Goal: Task Accomplishment & Management: Manage account settings

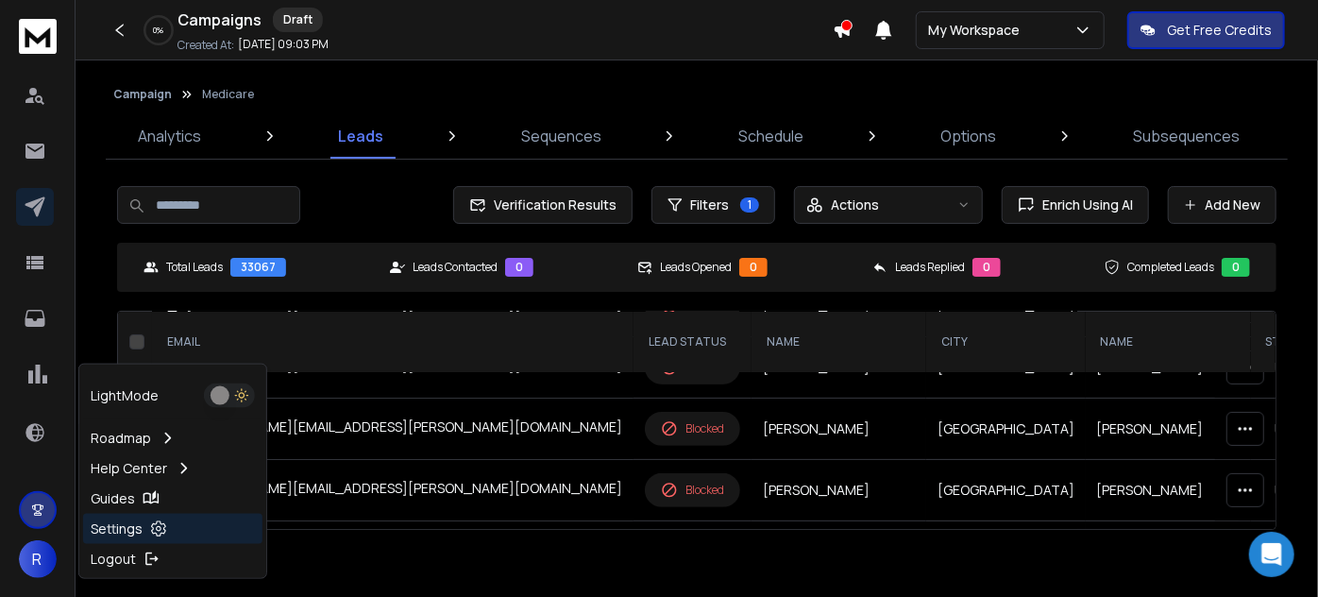
click at [96, 525] on p "Settings" at bounding box center [117, 528] width 52 height 19
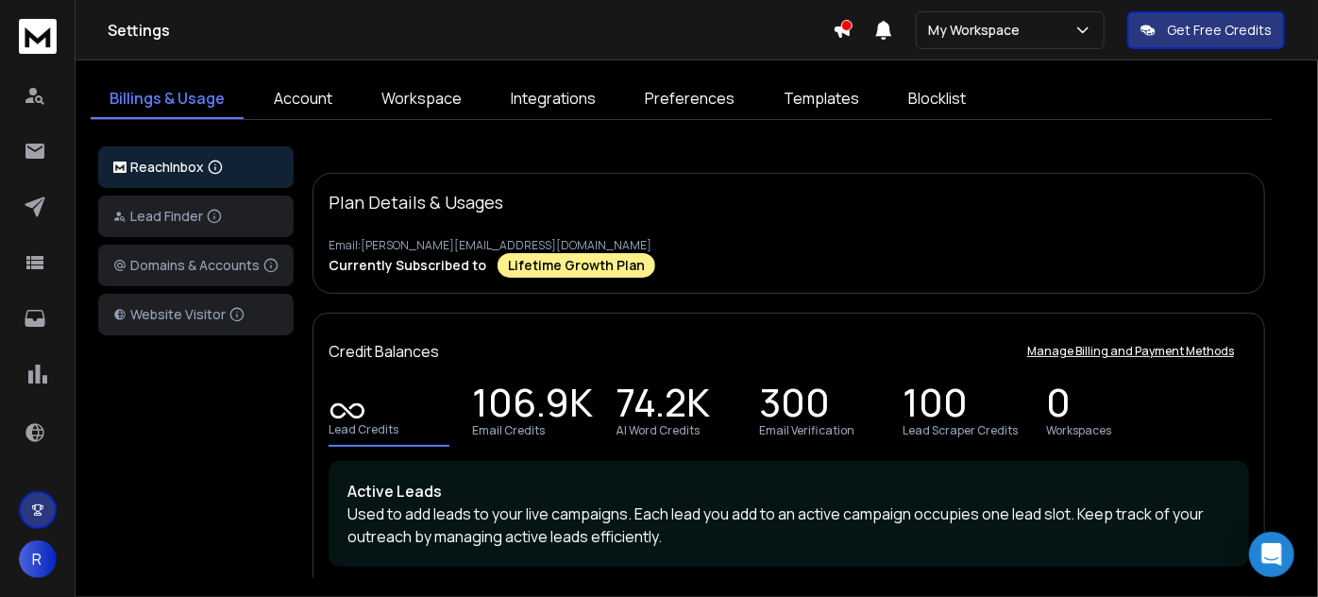
click at [906, 93] on link "Blocklist" at bounding box center [936, 99] width 95 height 40
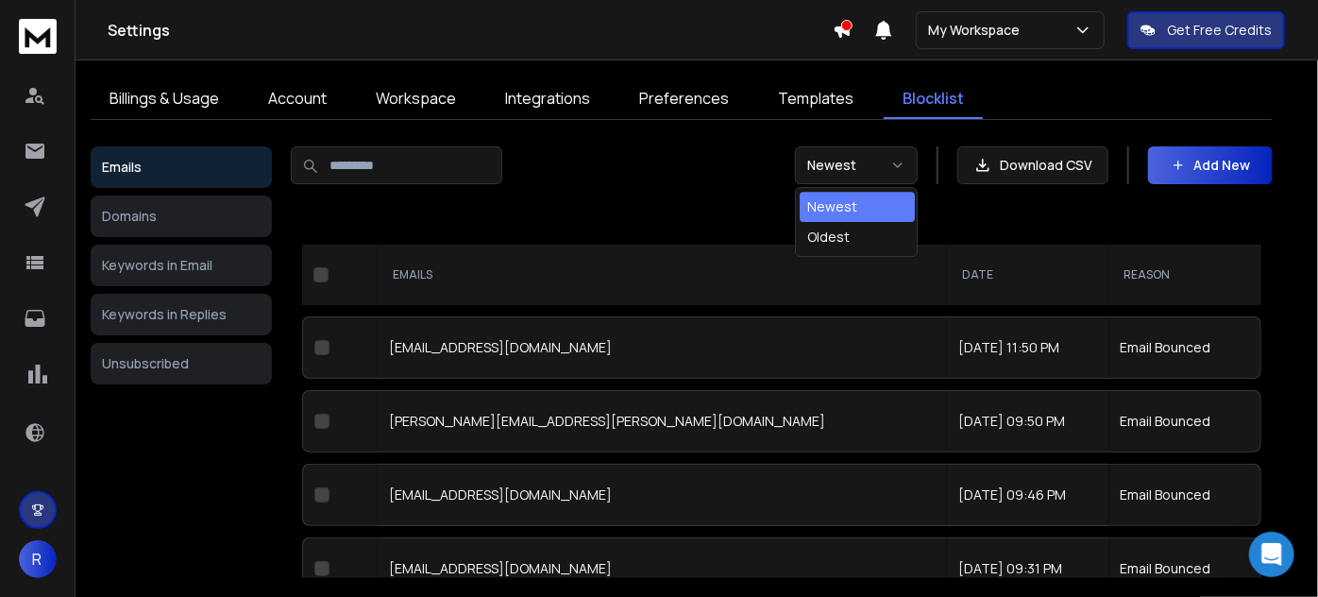
click at [843, 161] on button "Newest" at bounding box center [856, 165] width 123 height 38
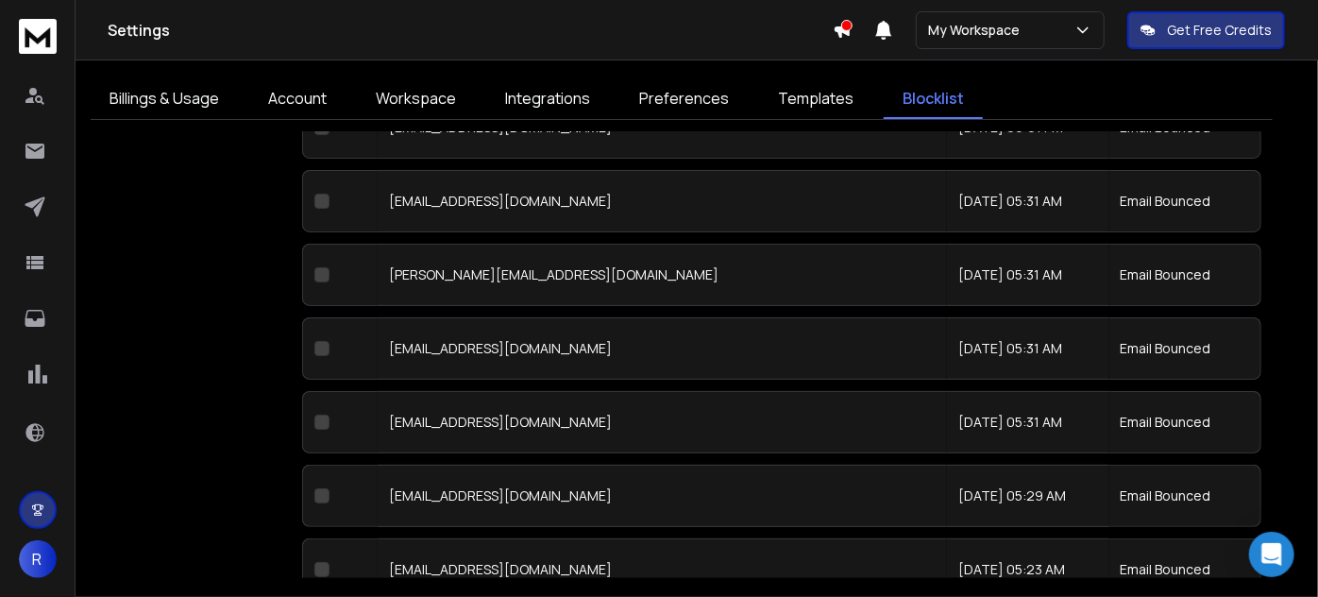
scroll to position [772, 0]
